Goal: Task Accomplishment & Management: Manage account settings

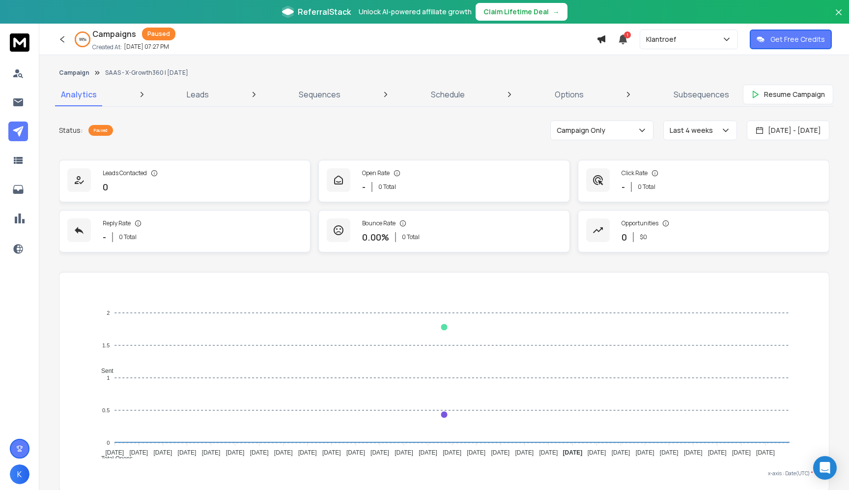
click at [221, 124] on div "Status: Paused Resume Campaign Campaign Only Last 4 weeks [DATE] - [DATE]" at bounding box center [444, 130] width 771 height 20
click at [274, 58] on div "Campaign SAAS - X-Growth360 | [DATE] Analytics Leads Sequences Schedule Options…" at bounding box center [444, 357] width 810 height 605
click at [19, 192] on icon at bounding box center [18, 189] width 10 height 9
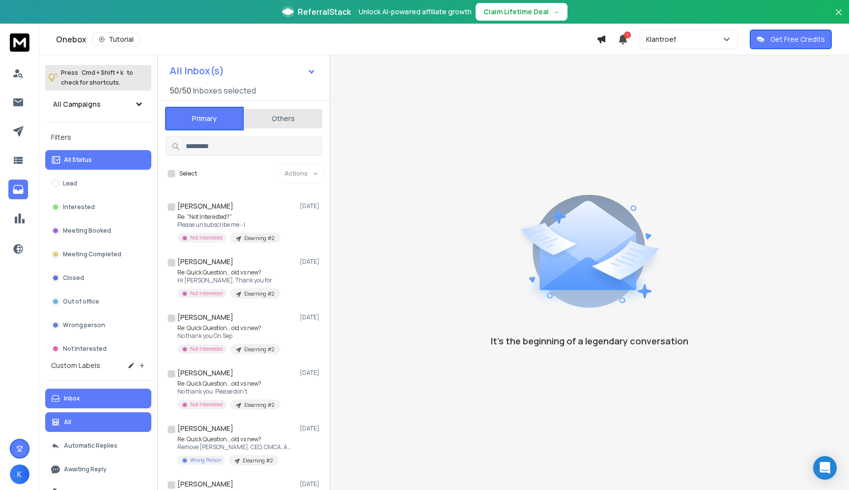
click at [69, 418] on p "All" at bounding box center [67, 422] width 7 height 8
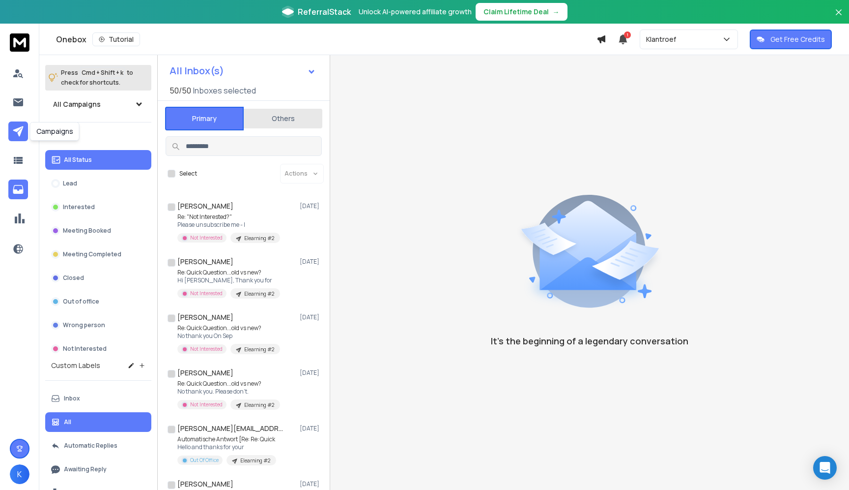
click at [18, 126] on icon at bounding box center [18, 131] width 12 height 12
